Goal: Task Accomplishment & Management: Manage account settings

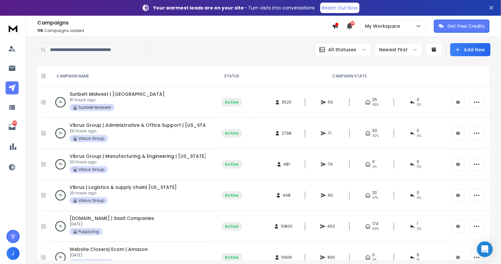
click at [269, 34] on div "Campaigns 115 Campaigns added 50 My Workspace Get Free Credits" at bounding box center [250, 26] width 501 height 21
click at [248, 29] on p "115 Campaigns added" at bounding box center [184, 30] width 295 height 5
click at [258, 36] on div "Campaigns 115 Campaigns added 50 My Workspace Get Free Credits" at bounding box center [250, 26] width 501 height 21
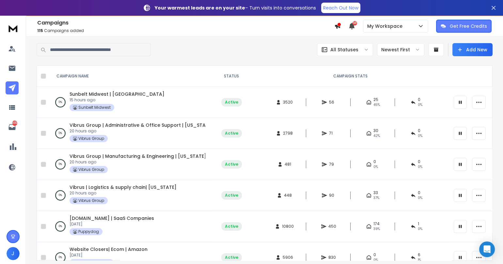
click at [273, 36] on div "Campaigns 115 Campaigns added 50 My Workspace Get Free Credits" at bounding box center [251, 26] width 503 height 21
click at [277, 26] on div "Campaigns 115 Campaigns added" at bounding box center [185, 26] width 297 height 14
click at [15, 126] on icon at bounding box center [12, 127] width 8 height 8
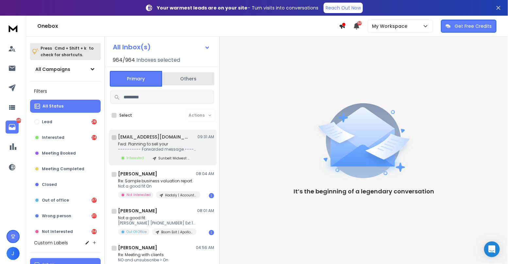
click at [179, 145] on p "Fwd: Planning to sell your" at bounding box center [157, 143] width 78 height 5
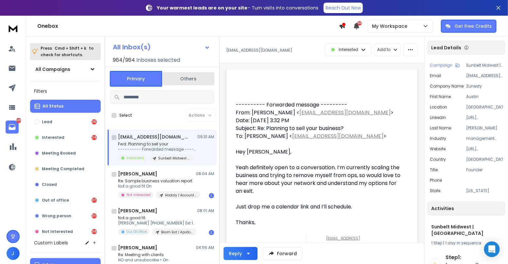
scroll to position [202, 0]
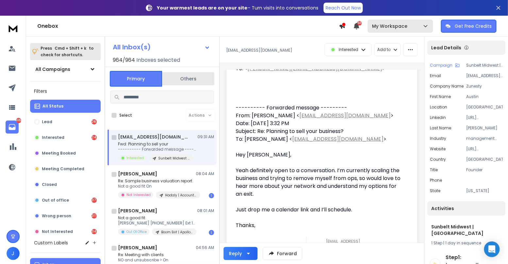
click at [408, 22] on button "My Workspace" at bounding box center [399, 26] width 65 height 13
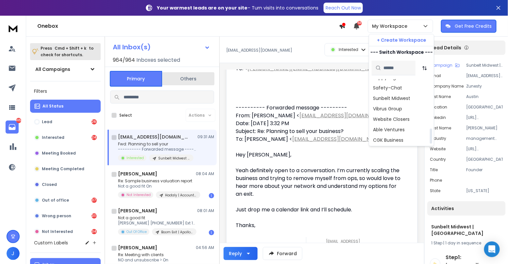
scroll to position [185, 0]
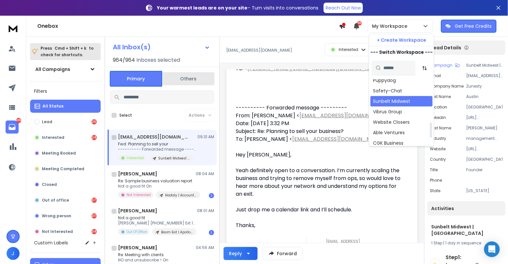
click at [408, 98] on div "Sunbelt Midwest" at bounding box center [391, 101] width 37 height 7
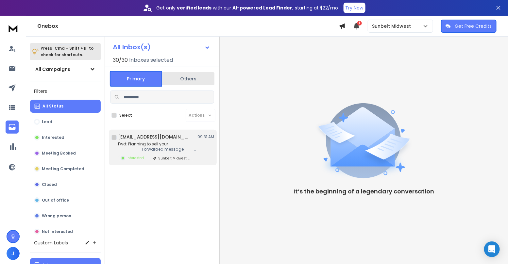
click at [160, 142] on p "Fwd: Planning to sell your" at bounding box center [157, 143] width 78 height 5
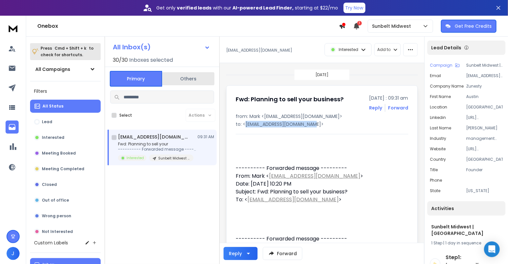
drag, startPoint x: 318, startPoint y: 124, endPoint x: 246, endPoint y: 123, distance: 72.2
click at [246, 123] on p "to: <mbeaver@sunbeltmidwest.com>" at bounding box center [321, 124] width 172 height 7
copy p "mbeaver@sunbeltmidwest.com"
click at [401, 158] on div at bounding box center [318, 160] width 167 height 8
click at [289, 35] on div "Onebox 1 Sunbelt Midwest Get Free Credits" at bounding box center [254, 26] width 508 height 21
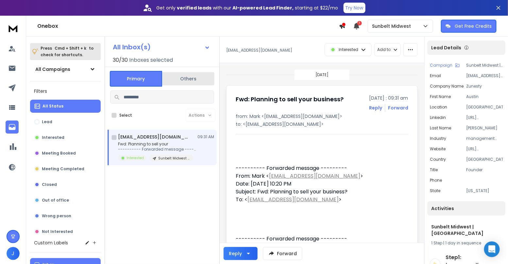
click at [289, 35] on div "Onebox 1 Sunbelt Midwest Get Free Credits" at bounding box center [254, 26] width 508 height 21
click at [14, 89] on icon at bounding box center [12, 88] width 8 height 8
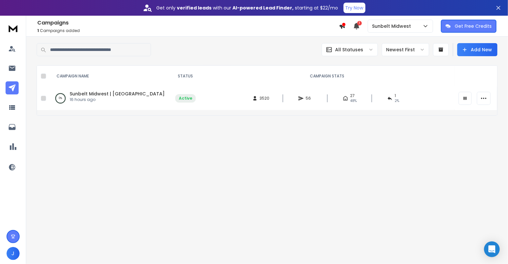
click at [236, 38] on div "Campaigns 1 Campaigns Added All Statuses Newest First Add New CAMPAIGN NAME STA…" at bounding box center [266, 80] width 481 height 86
click at [309, 36] on div "Campaigns 1 Campaigns added 1 Sunbelt Midwest Get Free Credits" at bounding box center [254, 26] width 508 height 21
click at [305, 42] on div "Campaigns 1 Campaigns Added All Statuses Newest First Add New CAMPAIGN NAME STA…" at bounding box center [266, 80] width 481 height 86
click at [288, 49] on div "Campaigns 1 Campaigns Added All Statuses Newest First Add New" at bounding box center [382, 49] width 230 height 13
click at [227, 55] on div at bounding box center [152, 49] width 230 height 13
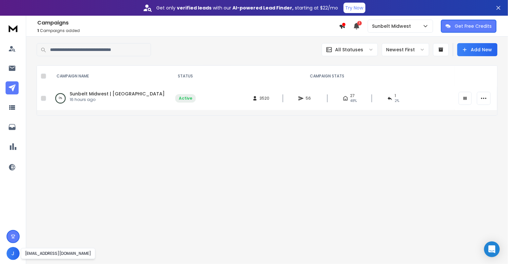
click at [8, 251] on span "J" at bounding box center [13, 253] width 13 height 13
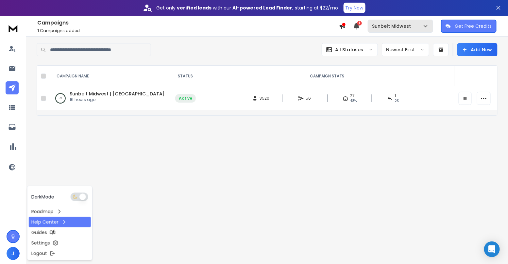
click at [402, 32] on button "Sunbelt Midwest" at bounding box center [399, 26] width 65 height 13
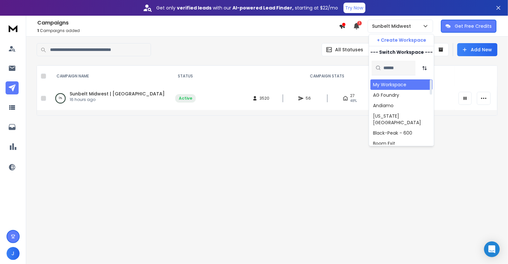
click at [395, 83] on div "My Workspace" at bounding box center [389, 84] width 33 height 7
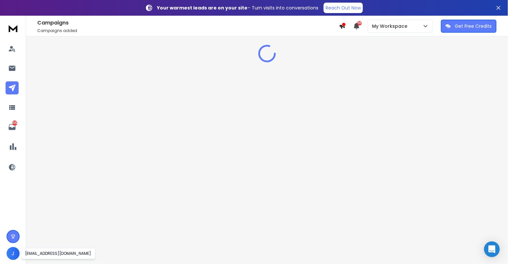
click at [12, 253] on span "J" at bounding box center [13, 253] width 13 height 13
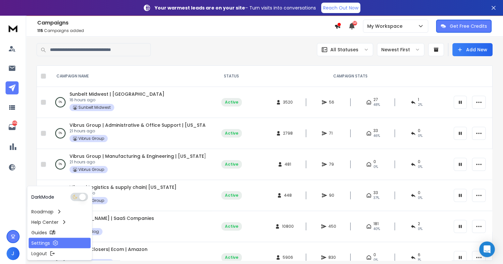
click at [50, 243] on div "Settings" at bounding box center [60, 243] width 62 height 10
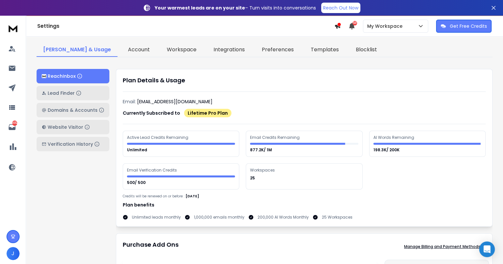
click at [160, 50] on link "Workspace" at bounding box center [181, 50] width 43 height 14
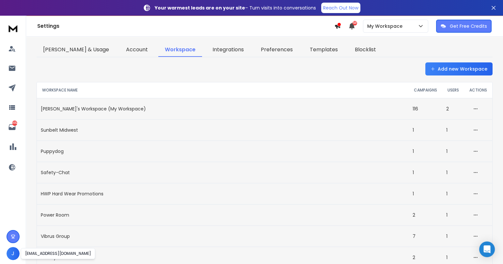
click at [9, 250] on span "J" at bounding box center [13, 253] width 13 height 13
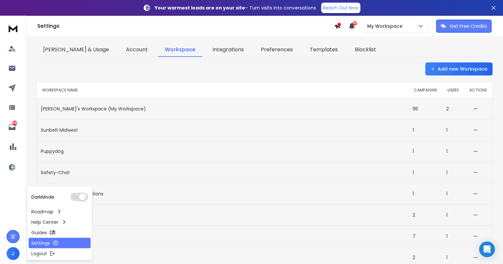
click at [46, 245] on p "Settings" at bounding box center [40, 243] width 19 height 7
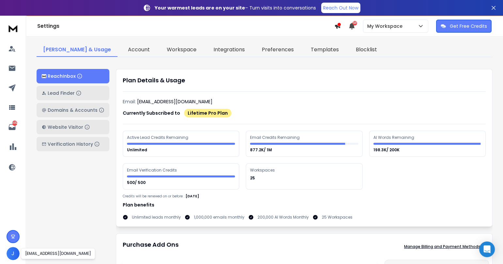
click at [11, 248] on span "J" at bounding box center [13, 253] width 13 height 13
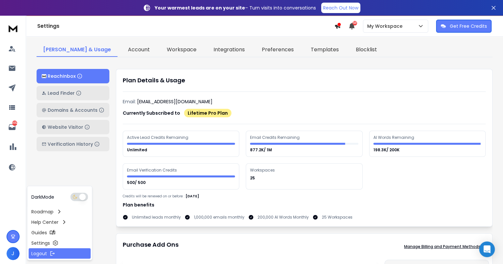
click at [35, 251] on p "Logout" at bounding box center [39, 253] width 16 height 7
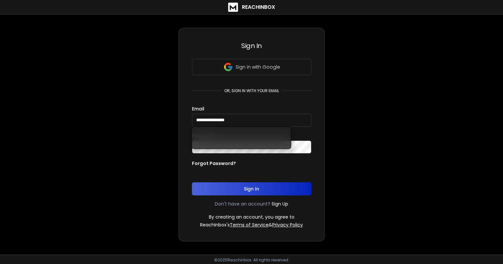
click at [261, 119] on input "**********" at bounding box center [252, 120] width 120 height 13
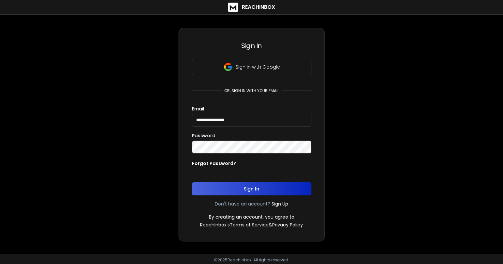
type input "**********"
click at [251, 184] on button "Sign In" at bounding box center [252, 188] width 120 height 13
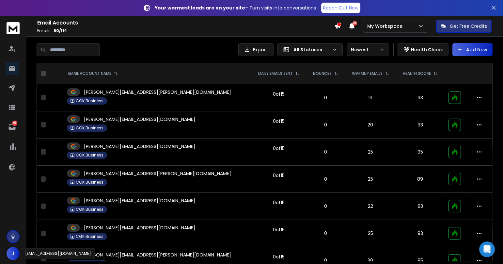
click at [12, 251] on span "J" at bounding box center [13, 253] width 13 height 13
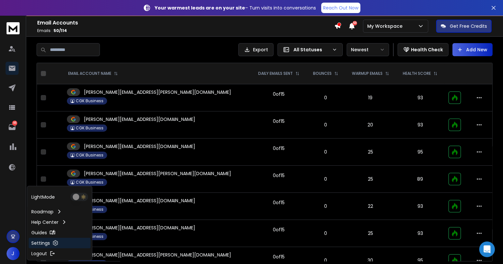
click at [40, 244] on p "Settings" at bounding box center [40, 243] width 19 height 7
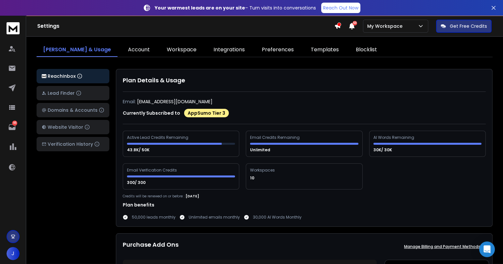
click at [165, 51] on link "Workspace" at bounding box center [181, 50] width 43 height 14
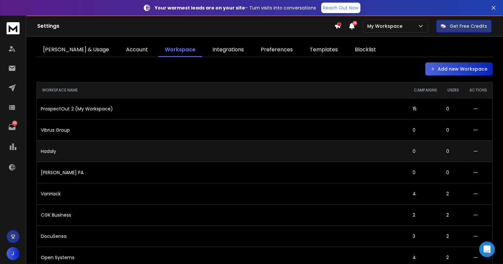
scroll to position [4, 0]
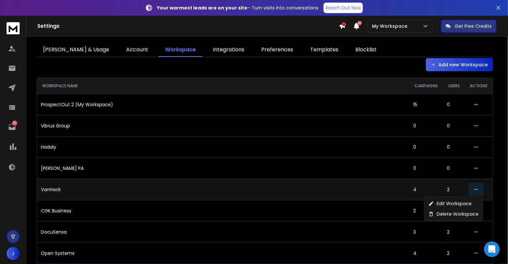
click at [474, 188] on icon "button" at bounding box center [476, 189] width 5 height 5
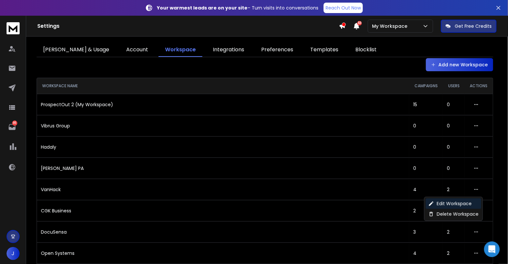
click at [459, 202] on p "Edit Workspace" at bounding box center [453, 203] width 35 height 7
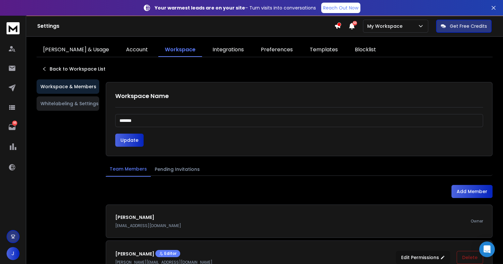
click at [151, 121] on input "*******" at bounding box center [299, 120] width 368 height 13
type input "**********"
click at [136, 143] on button "Update" at bounding box center [129, 140] width 28 height 13
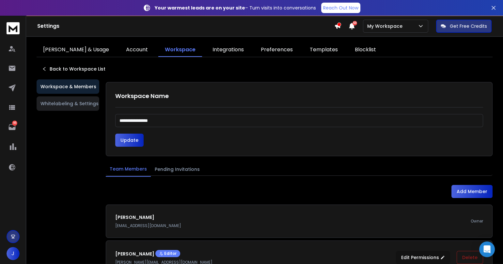
click at [47, 163] on div "**********" at bounding box center [265, 196] width 456 height 229
click at [11, 67] on icon at bounding box center [12, 68] width 7 height 5
